Goal: Task Accomplishment & Management: Manage account settings

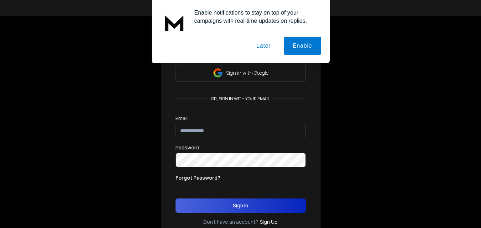
click at [203, 131] on input "email" at bounding box center [241, 131] width 130 height 14
paste input "**********"
type input "**********"
click at [296, 161] on icon at bounding box center [297, 160] width 6 height 6
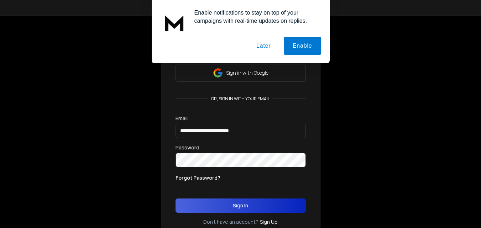
click at [264, 50] on button "Later" at bounding box center [264, 46] width 32 height 18
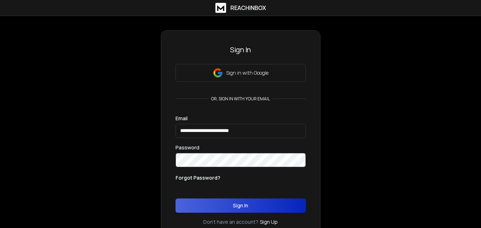
click at [244, 209] on button "Sign In" at bounding box center [241, 206] width 130 height 14
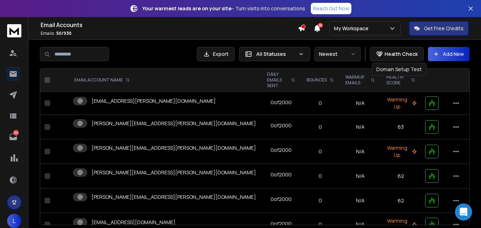
click at [442, 55] on button "Add New" at bounding box center [449, 54] width 42 height 14
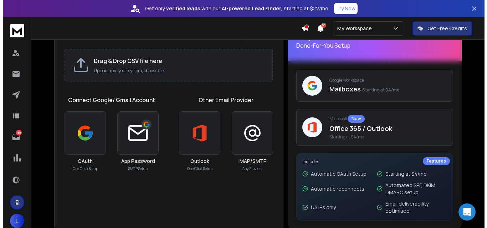
scroll to position [64, 0]
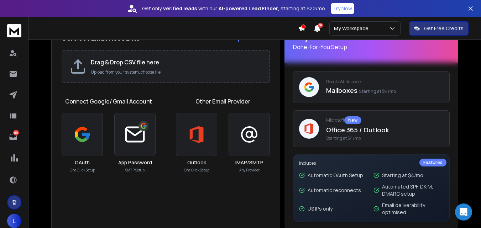
click at [74, 140] on icon at bounding box center [82, 134] width 18 height 21
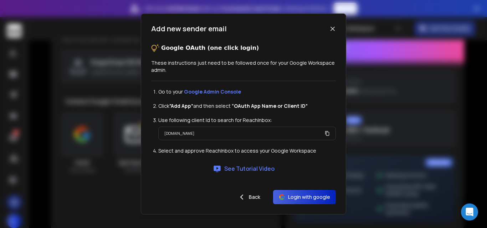
click at [297, 196] on button "Login with google" at bounding box center [304, 197] width 63 height 14
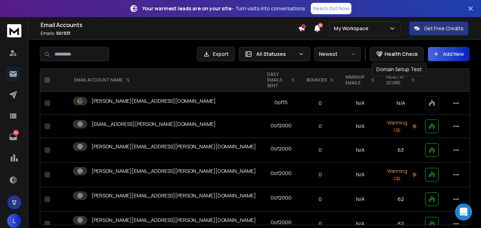
click at [444, 54] on button "Add New" at bounding box center [449, 54] width 42 height 14
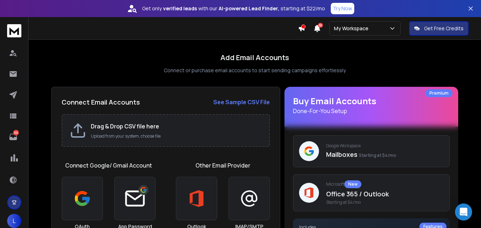
click at [73, 196] on div at bounding box center [82, 198] width 41 height 43
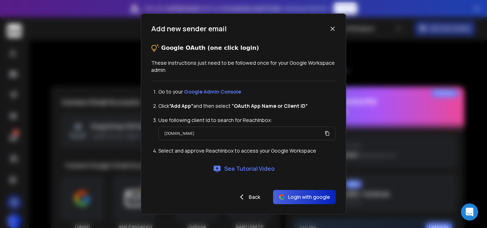
click at [285, 201] on button "Login with google" at bounding box center [304, 197] width 63 height 14
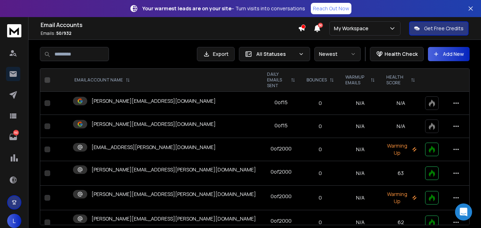
click at [437, 47] on button "Add New" at bounding box center [449, 54] width 42 height 14
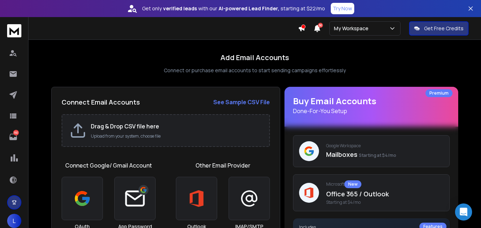
click at [85, 194] on icon at bounding box center [82, 194] width 12 height 6
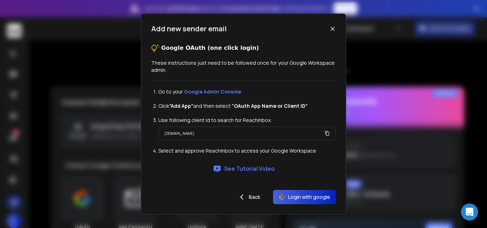
click at [300, 198] on button "Login with google" at bounding box center [304, 197] width 63 height 14
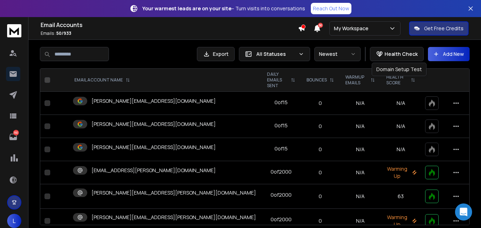
click at [448, 55] on button "Add New" at bounding box center [449, 54] width 42 height 14
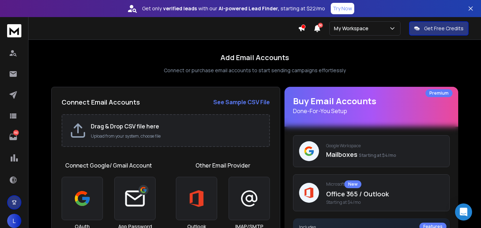
click at [97, 191] on div at bounding box center [82, 198] width 41 height 43
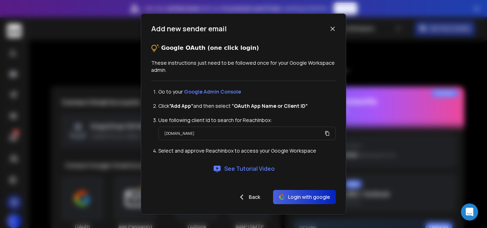
click at [282, 198] on icon at bounding box center [282, 197] width 6 height 6
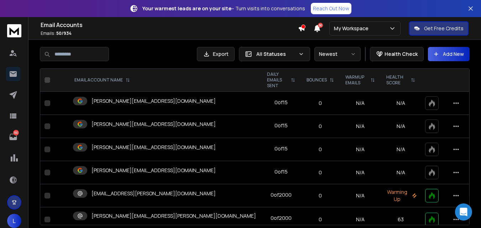
click at [462, 55] on button "Add New" at bounding box center [449, 54] width 42 height 14
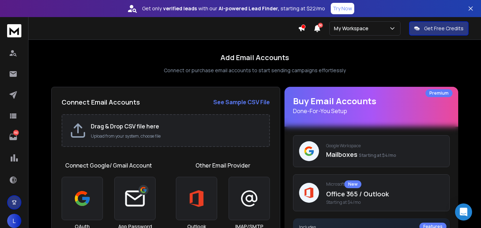
click at [75, 191] on icon at bounding box center [82, 198] width 18 height 21
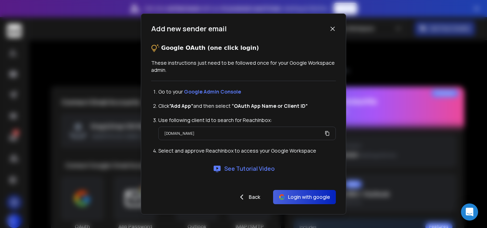
click at [308, 201] on button "Login with google" at bounding box center [304, 197] width 63 height 14
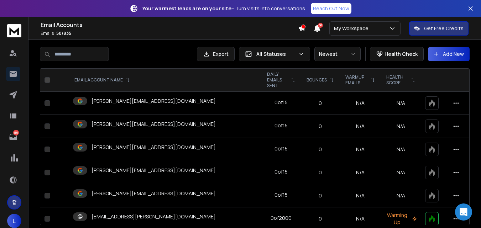
click at [448, 51] on button "Add New" at bounding box center [449, 54] width 42 height 14
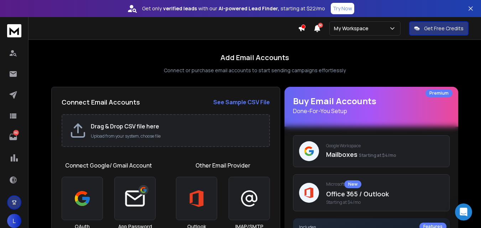
click at [76, 202] on icon at bounding box center [82, 198] width 15 height 15
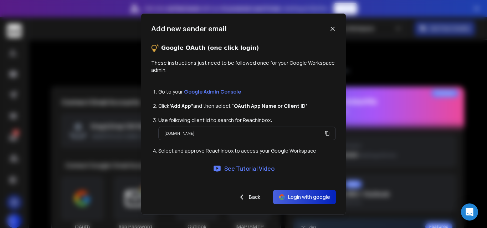
click at [294, 194] on button "Login with google" at bounding box center [304, 197] width 63 height 14
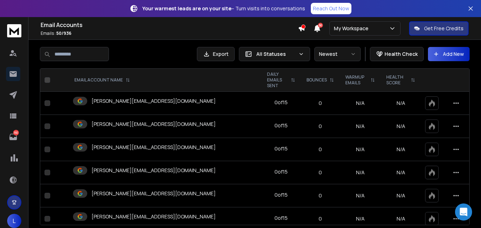
click at [441, 58] on button "Add New" at bounding box center [449, 54] width 42 height 14
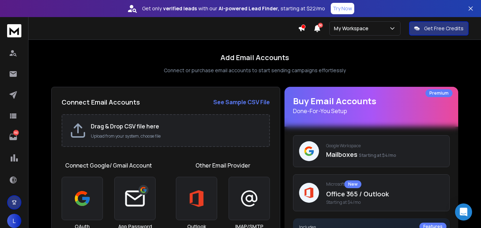
click at [74, 197] on icon at bounding box center [82, 198] width 18 height 21
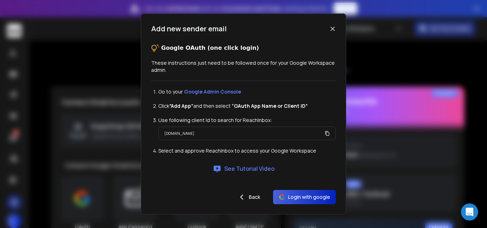
click at [279, 200] on button "Login with google" at bounding box center [304, 197] width 63 height 14
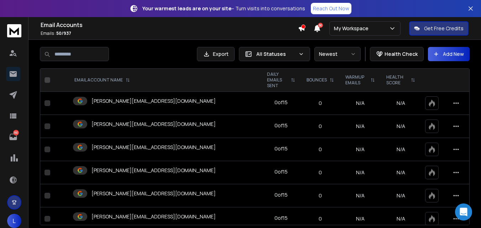
click at [440, 56] on button "Add New" at bounding box center [449, 54] width 42 height 14
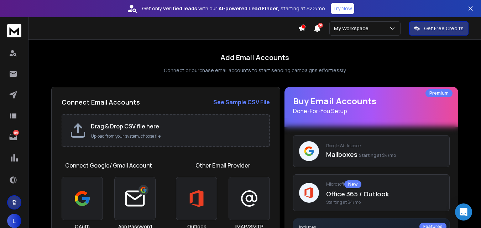
click at [95, 199] on div at bounding box center [82, 198] width 41 height 43
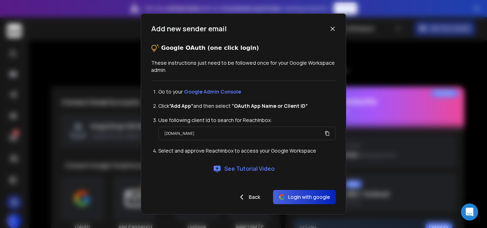
click at [310, 198] on button "Login with google" at bounding box center [304, 197] width 63 height 14
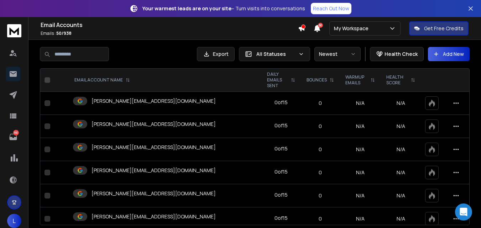
click at [445, 54] on button "Add New" at bounding box center [449, 54] width 42 height 14
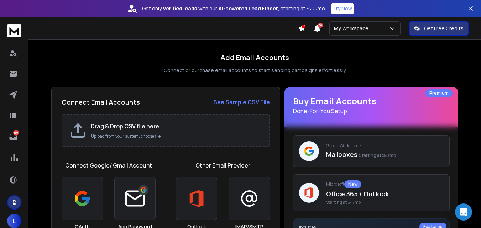
click at [72, 200] on div at bounding box center [82, 198] width 41 height 43
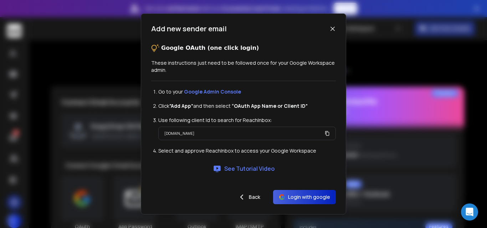
click at [302, 201] on button "Login with google" at bounding box center [304, 197] width 63 height 14
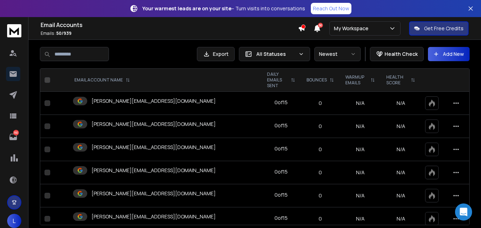
click at [449, 52] on button "Add New" at bounding box center [449, 54] width 42 height 14
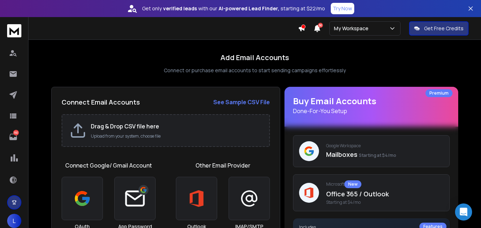
click at [89, 194] on icon at bounding box center [82, 198] width 18 height 21
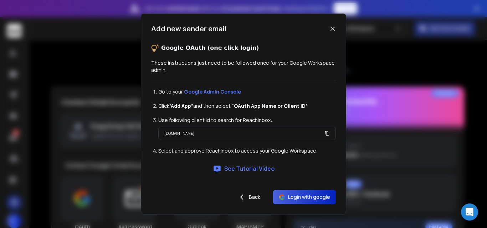
click at [288, 195] on button "Login with google" at bounding box center [304, 197] width 63 height 14
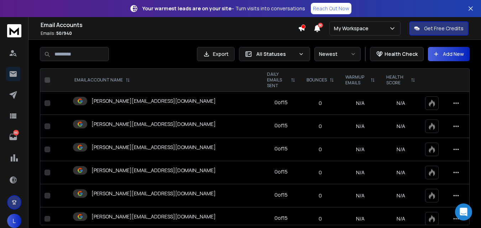
click at [453, 61] on button "Add New" at bounding box center [449, 54] width 42 height 14
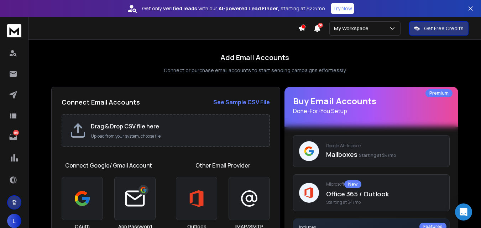
click at [85, 209] on icon at bounding box center [82, 198] width 18 height 21
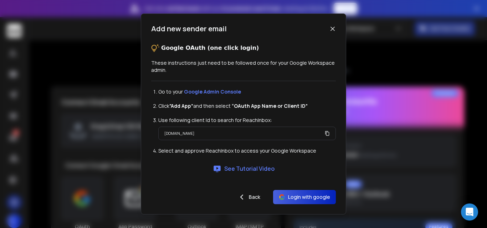
click at [313, 201] on button "Login with google" at bounding box center [304, 197] width 63 height 14
